Goal: Navigation & Orientation: Understand site structure

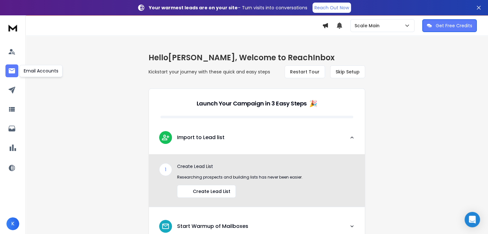
click at [11, 70] on icon at bounding box center [12, 70] width 6 height 5
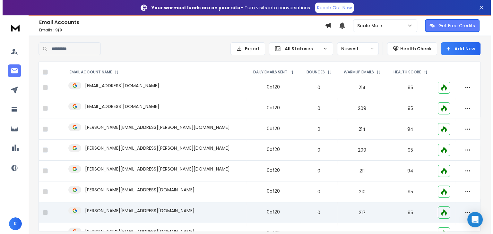
scroll to position [43, 0]
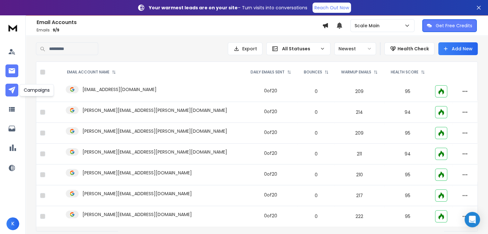
click at [12, 89] on icon at bounding box center [12, 90] width 8 height 8
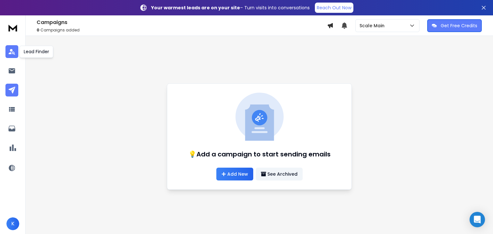
click at [11, 53] on icon at bounding box center [12, 52] width 8 height 8
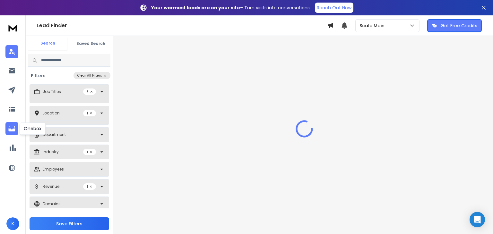
click at [12, 128] on icon at bounding box center [12, 129] width 8 height 8
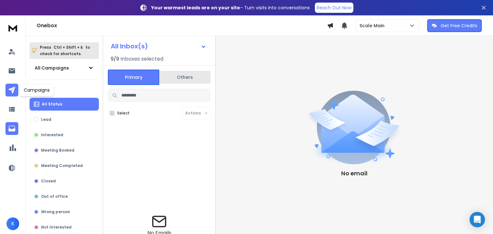
click at [12, 88] on icon at bounding box center [11, 90] width 7 height 7
